Goal: Information Seeking & Learning: Learn about a topic

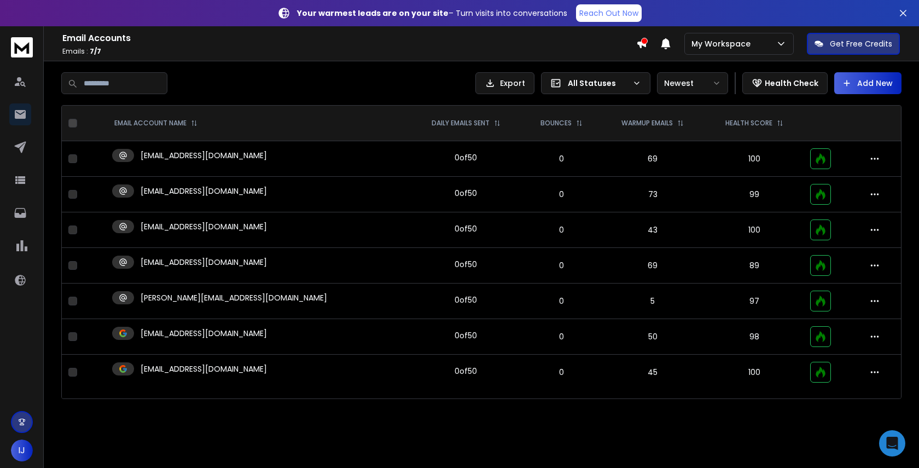
click at [67, 372] on td at bounding box center [84, 372] width 44 height 36
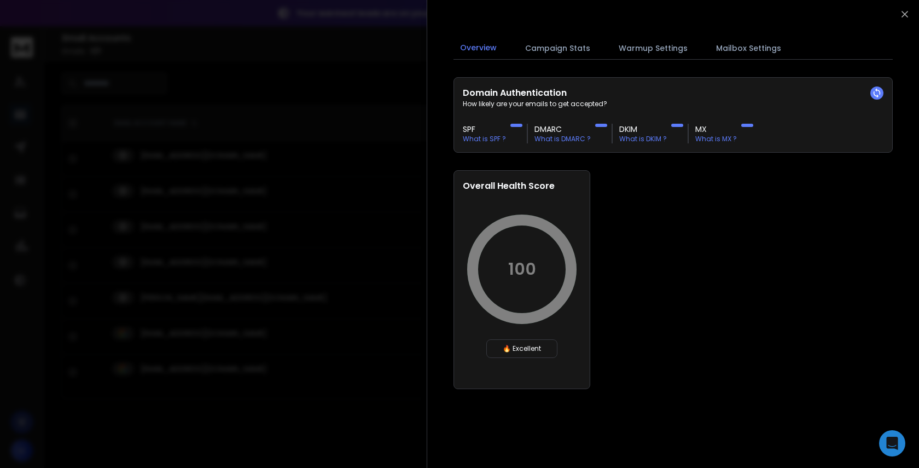
click at [547, 118] on div "Domain Authentication How likely are your emails to get accepted? SPF What is S…" at bounding box center [673, 114] width 420 height 57
click at [547, 125] on h3 "DMARC" at bounding box center [562, 129] width 56 height 11
click at [564, 49] on button "Campaign Stats" at bounding box center [557, 48] width 78 height 24
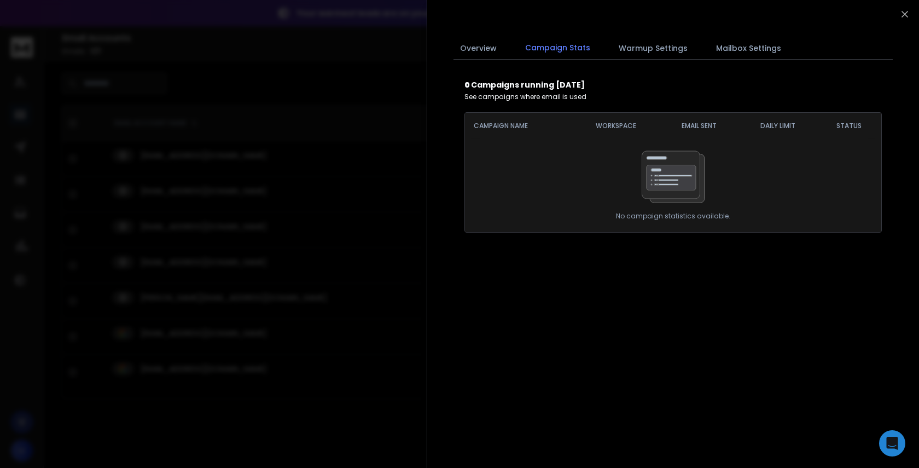
click at [648, 46] on button "Warmup Settings" at bounding box center [653, 48] width 82 height 24
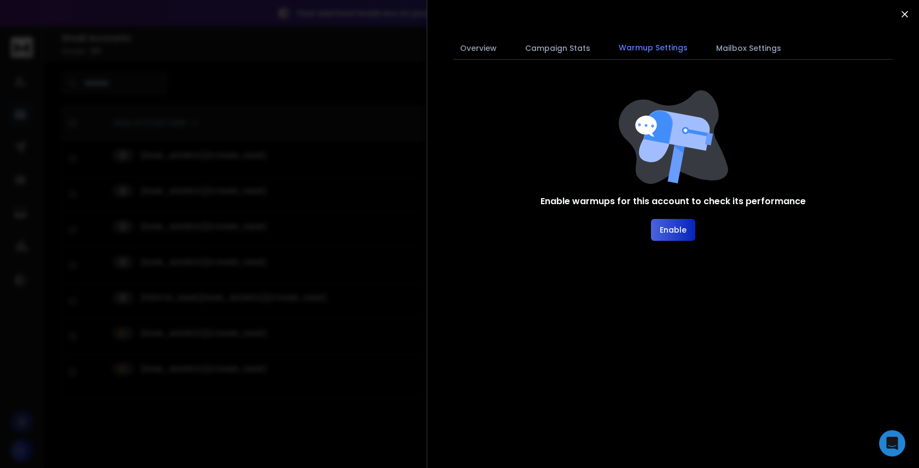
click at [903, 16] on icon "button" at bounding box center [904, 13] width 5 height 5
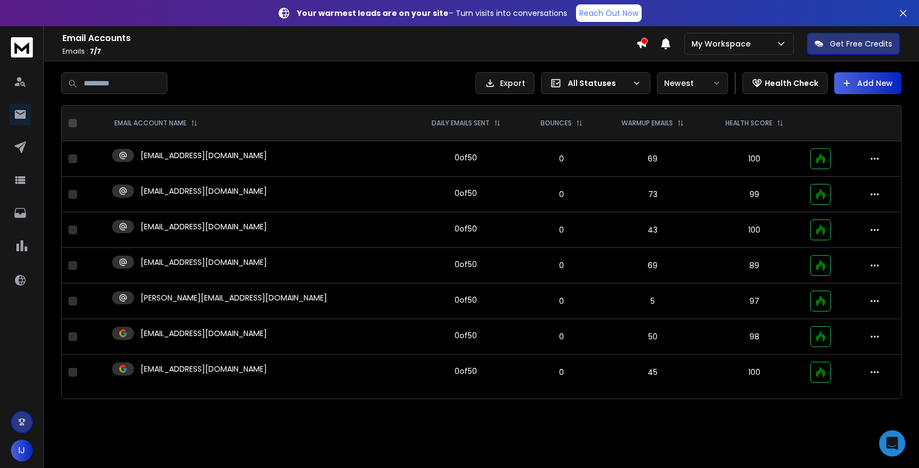
click at [200, 364] on p "[EMAIL_ADDRESS][DOMAIN_NAME]" at bounding box center [204, 368] width 126 height 11
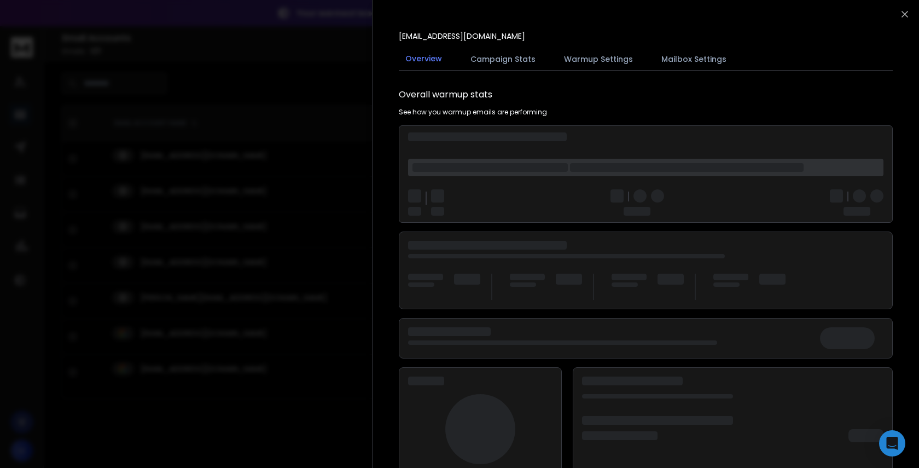
click at [673, 54] on button "Mailbox Settings" at bounding box center [694, 59] width 78 height 24
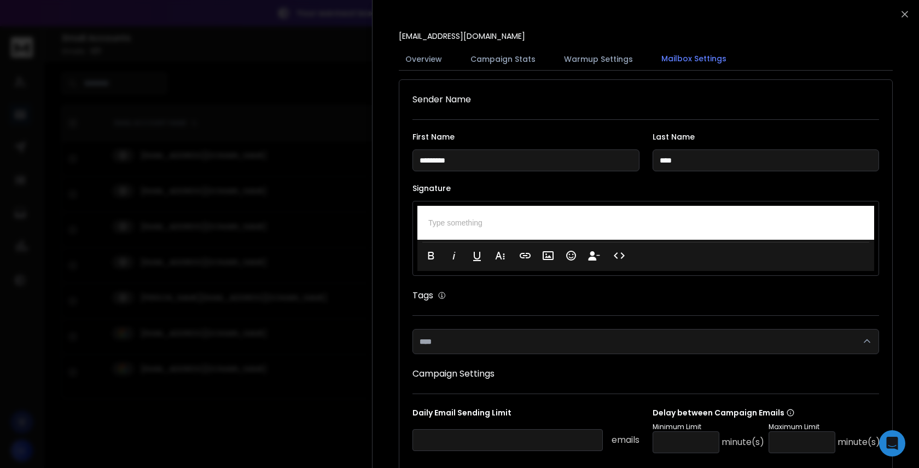
click at [618, 52] on button "Warmup Settings" at bounding box center [598, 59] width 82 height 24
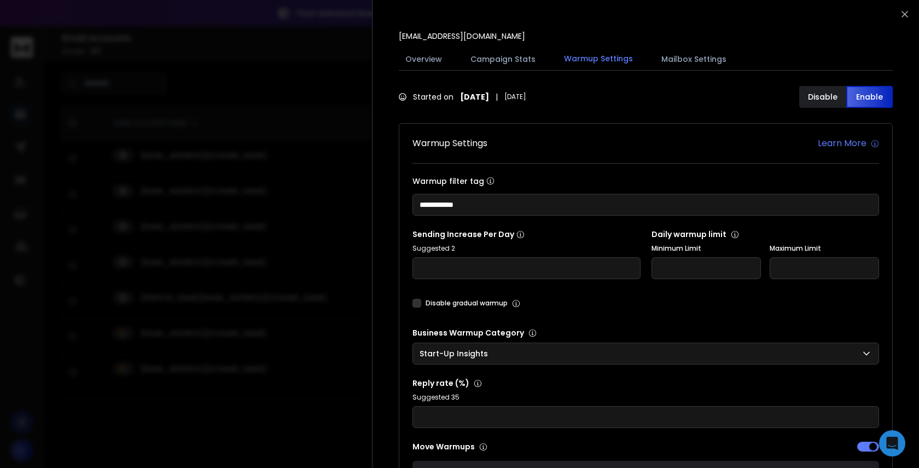
click at [513, 57] on button "Campaign Stats" at bounding box center [503, 59] width 78 height 24
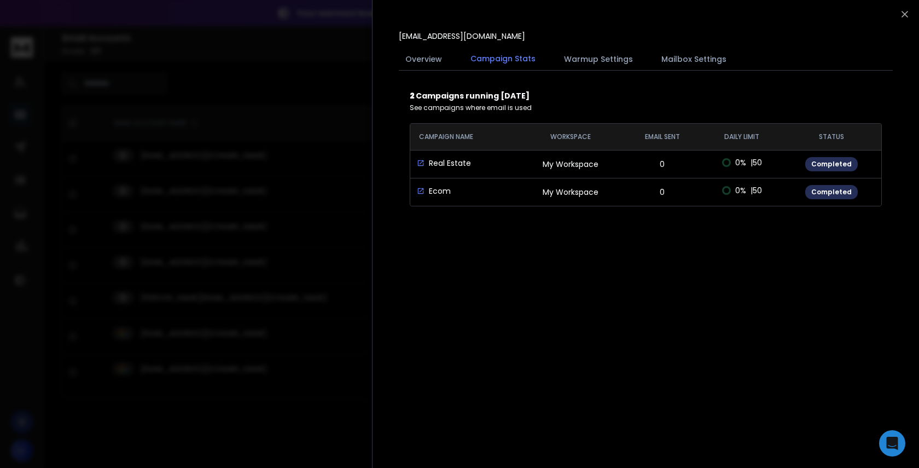
click at [439, 46] on div "[EMAIL_ADDRESS][DOMAIN_NAME] Overview Campaign Stats Warmup Settings Mailbox Se…" at bounding box center [645, 123] width 520 height 221
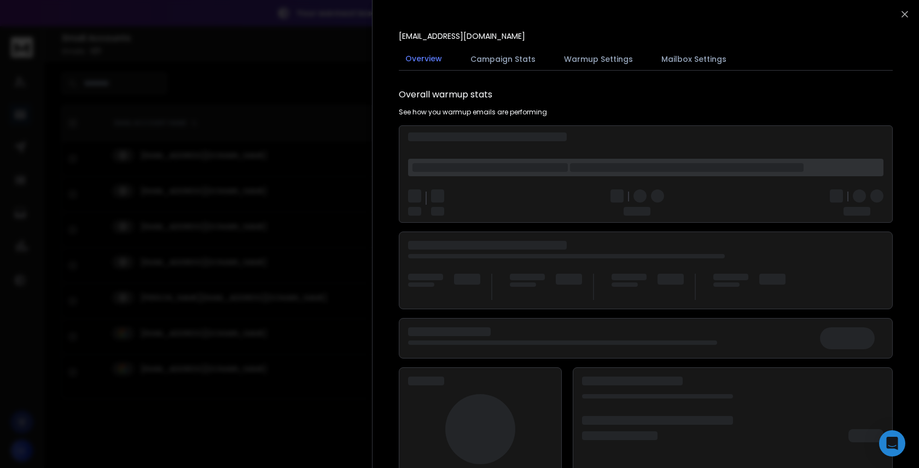
click at [264, 143] on div at bounding box center [459, 234] width 919 height 468
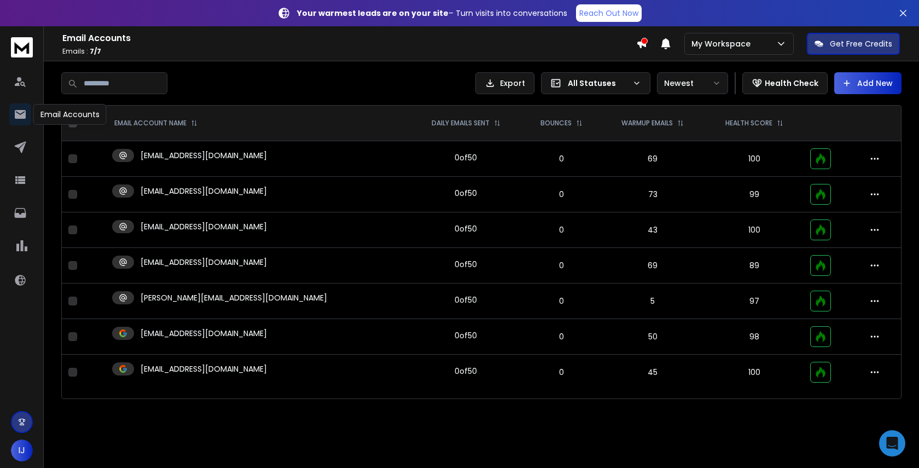
click at [19, 113] on icon at bounding box center [20, 114] width 13 height 13
click at [17, 146] on icon at bounding box center [19, 146] width 11 height 11
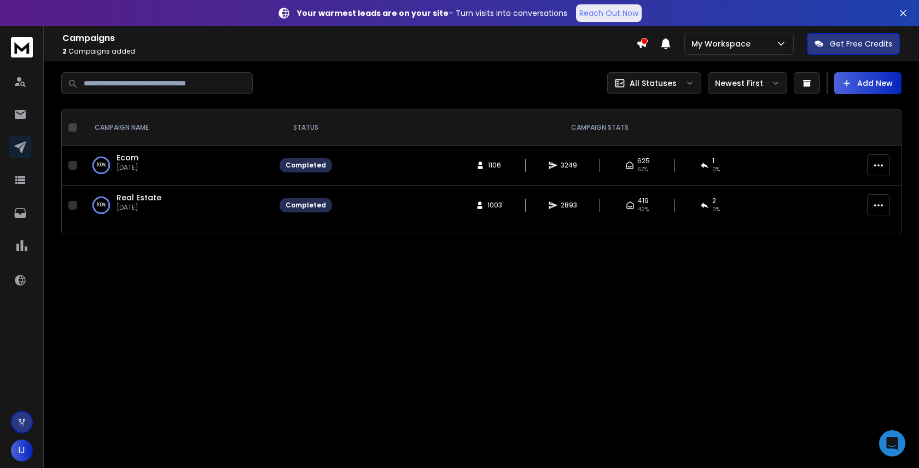
click at [594, 18] on p "Reach Out Now" at bounding box center [608, 13] width 59 height 11
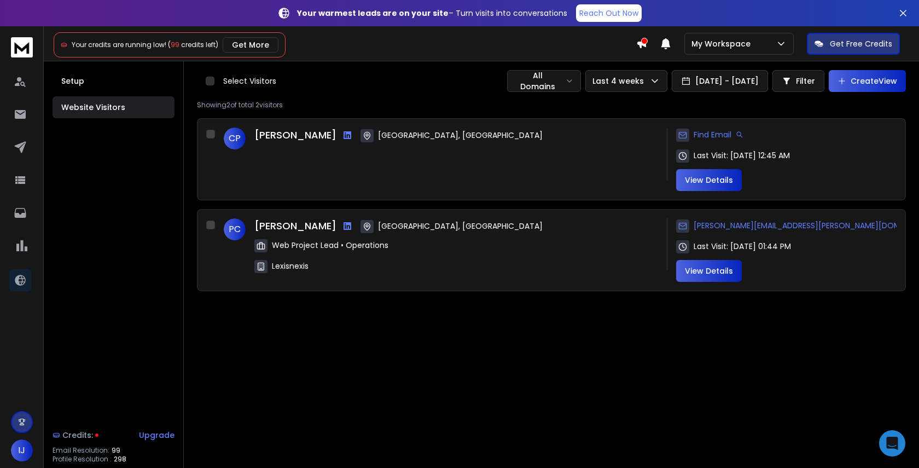
click at [288, 132] on h3 "[PERSON_NAME]" at bounding box center [295, 134] width 82 height 15
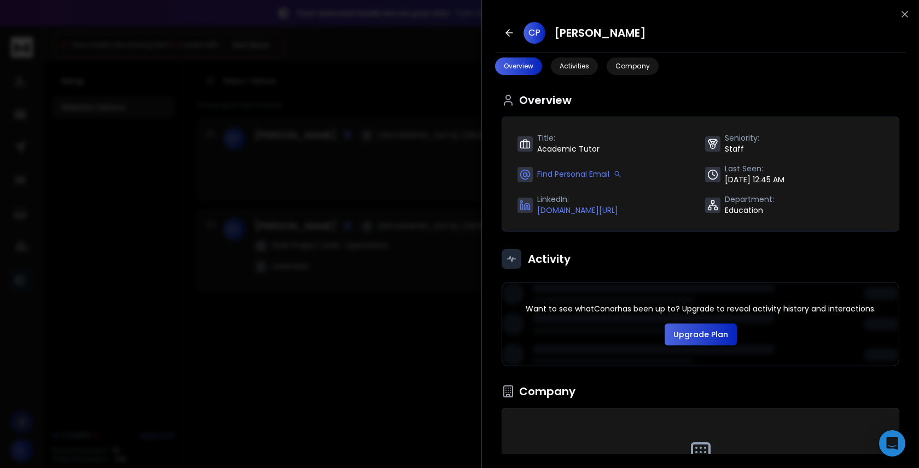
click at [598, 211] on span "[DOMAIN_NAME][URL]" at bounding box center [577, 210] width 81 height 11
